Goal: Communication & Community: Answer question/provide support

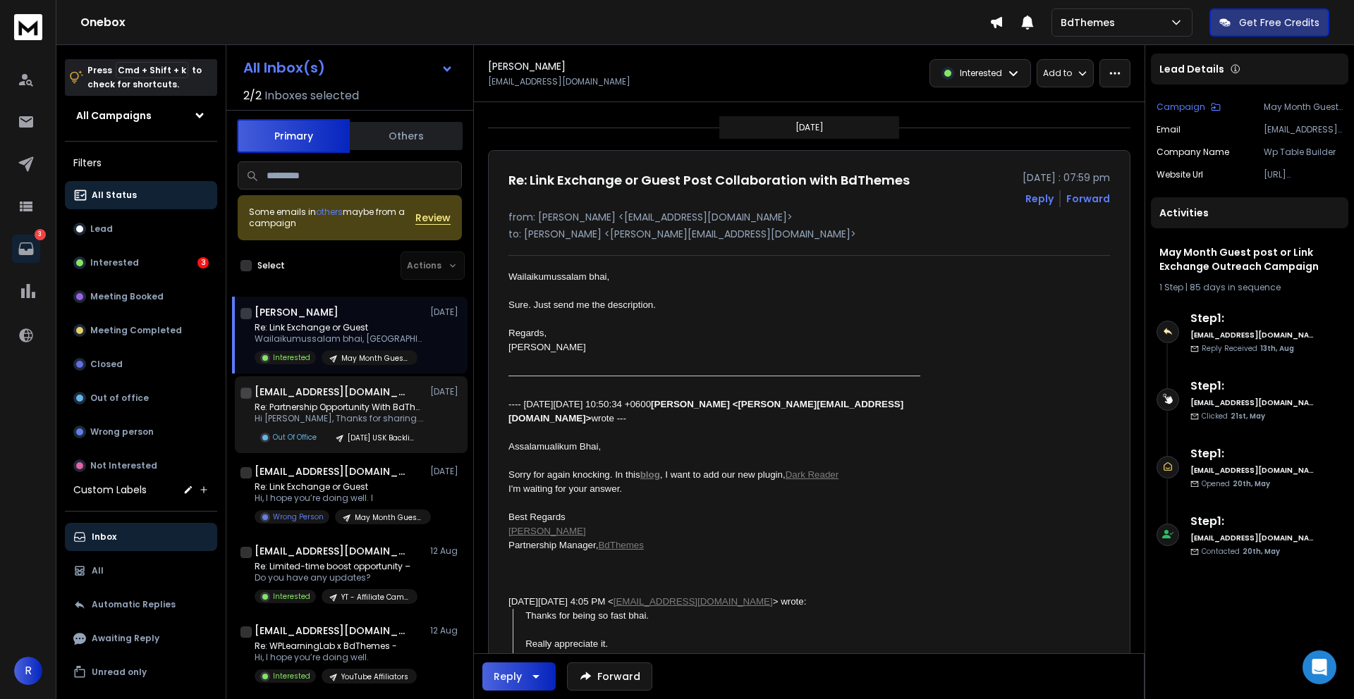
click at [336, 414] on p "Hi [PERSON_NAME], Thanks for sharing. I’ve" at bounding box center [339, 418] width 169 height 11
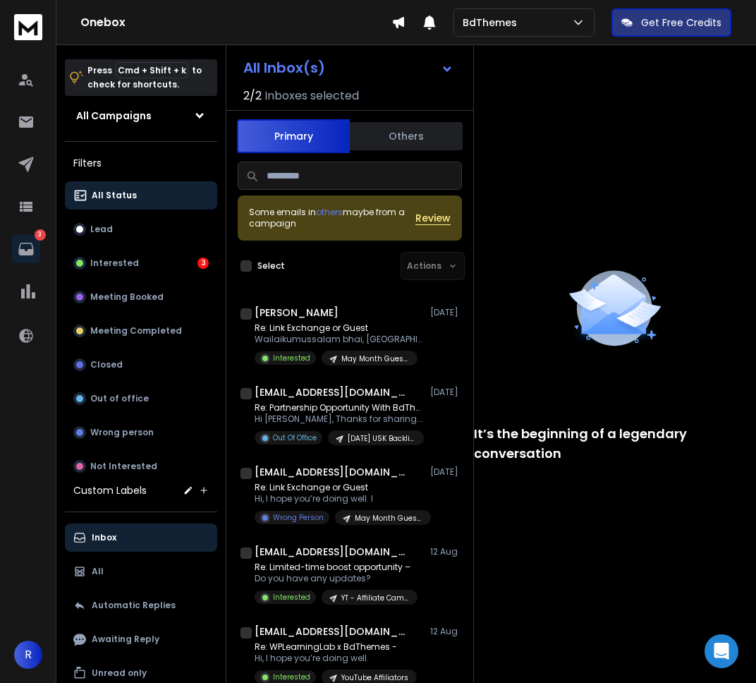
click at [243, 22] on h1 "Onebox" at bounding box center [235, 22] width 311 height 17
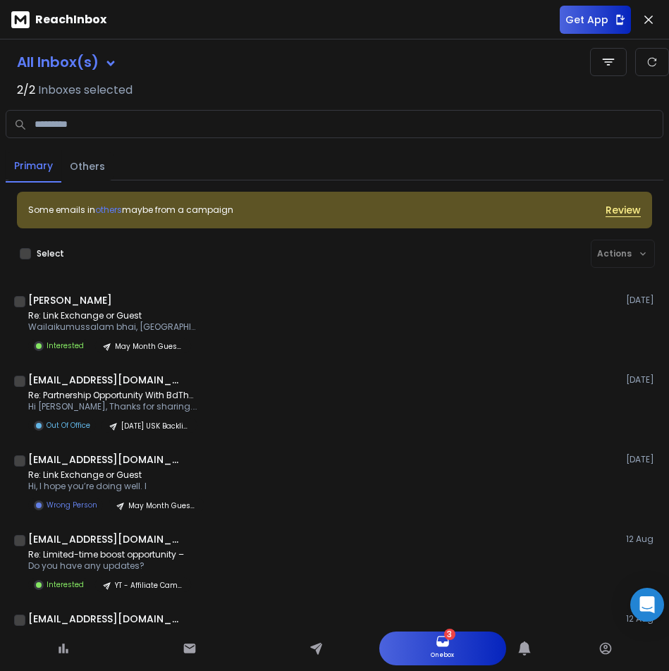
click at [420, 11] on div "ReachInbox Get App" at bounding box center [334, 19] width 669 height 39
